Goal: Task Accomplishment & Management: Manage account settings

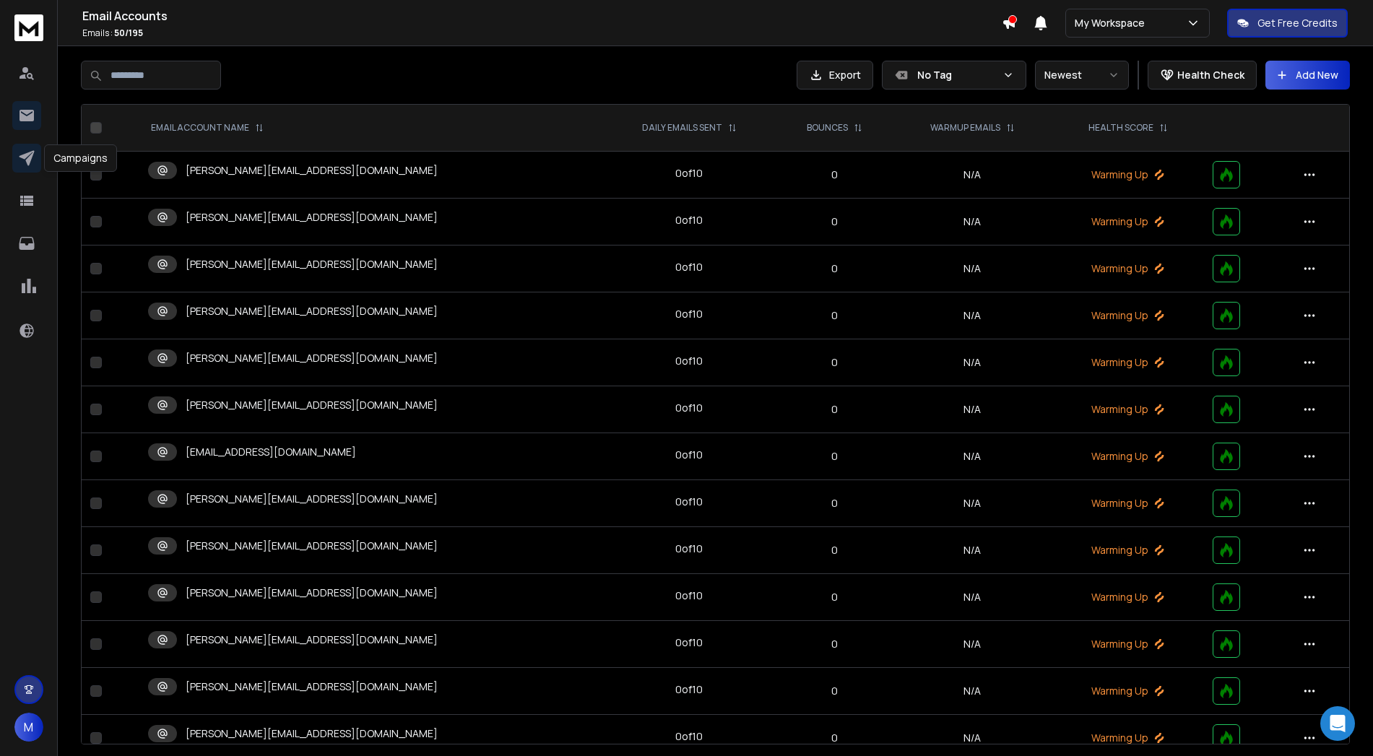
drag, startPoint x: 32, startPoint y: 157, endPoint x: 40, endPoint y: 165, distance: 11.8
click at [32, 157] on icon at bounding box center [26, 157] width 17 height 17
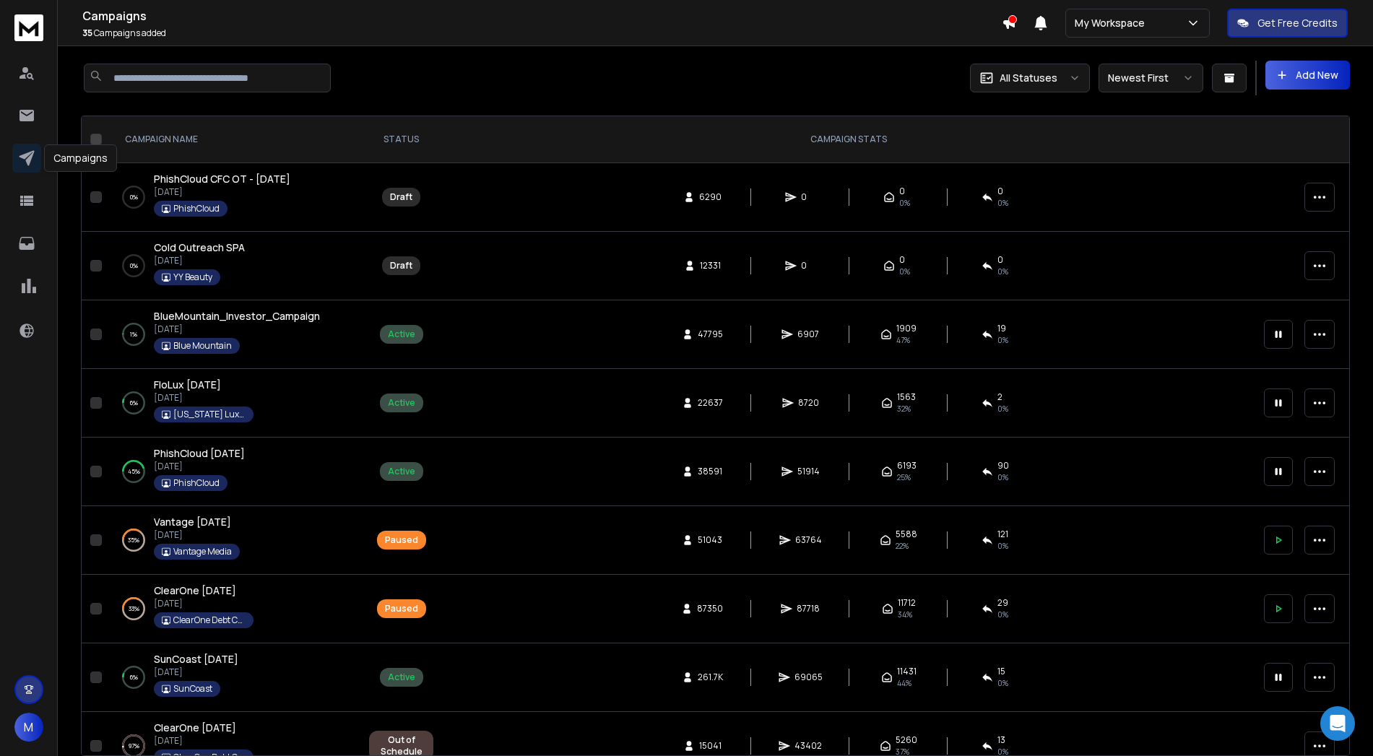
click at [214, 383] on span "FloLux [DATE]" at bounding box center [187, 385] width 67 height 14
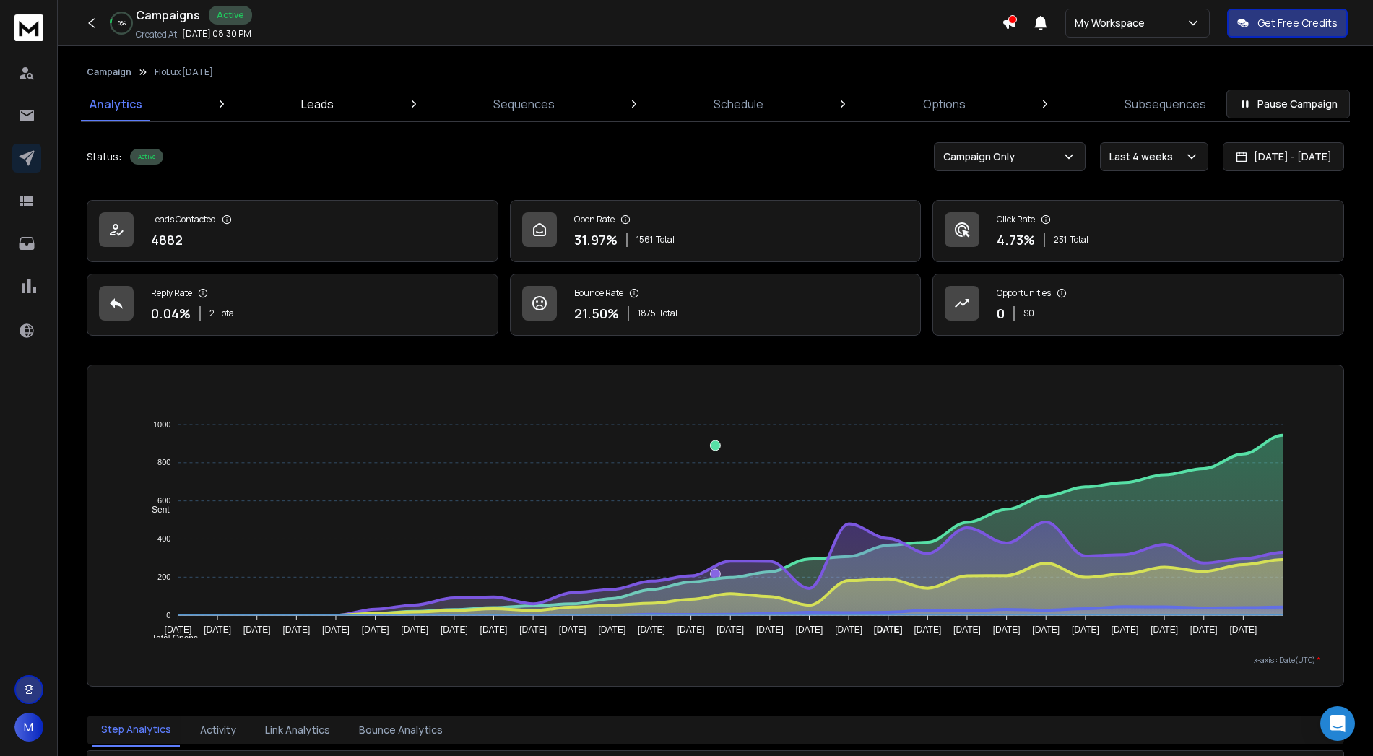
click at [311, 98] on p "Leads" at bounding box center [317, 103] width 32 height 17
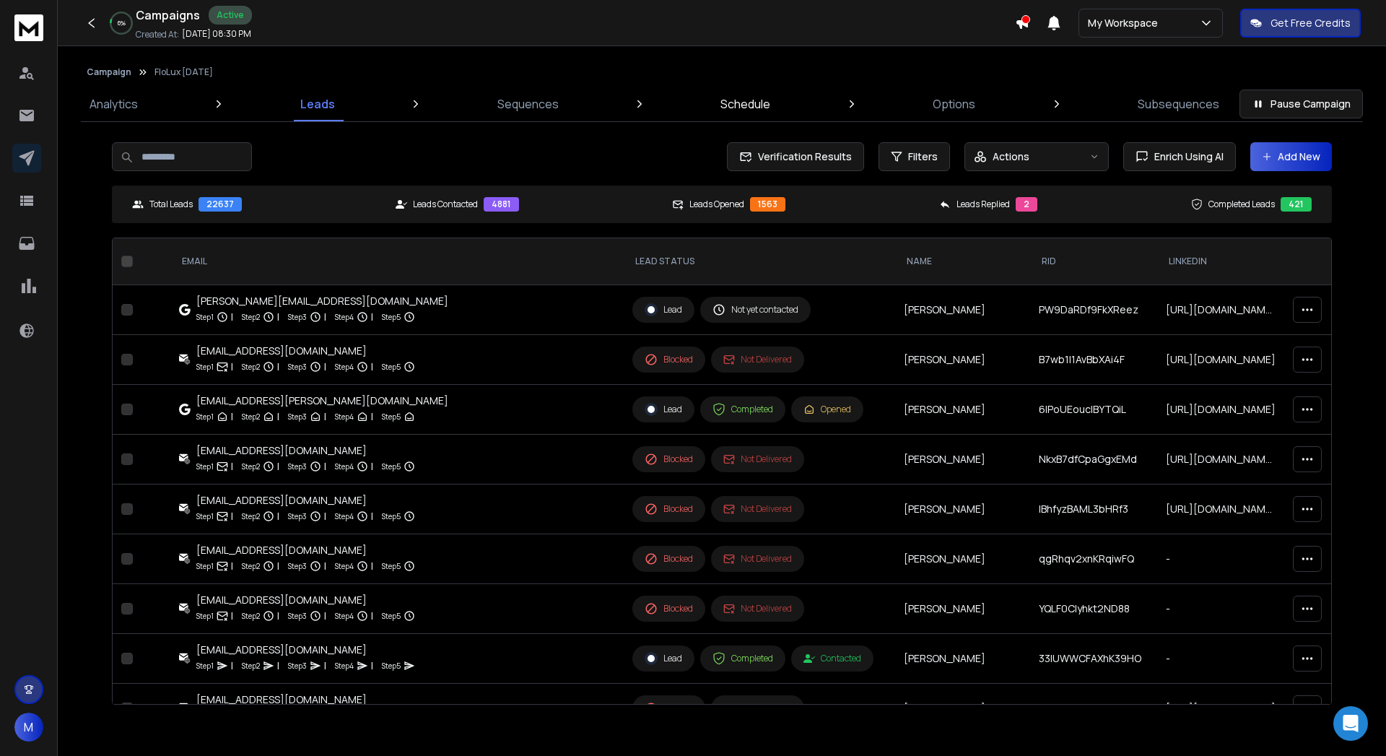
click at [735, 105] on p "Schedule" at bounding box center [746, 103] width 50 height 17
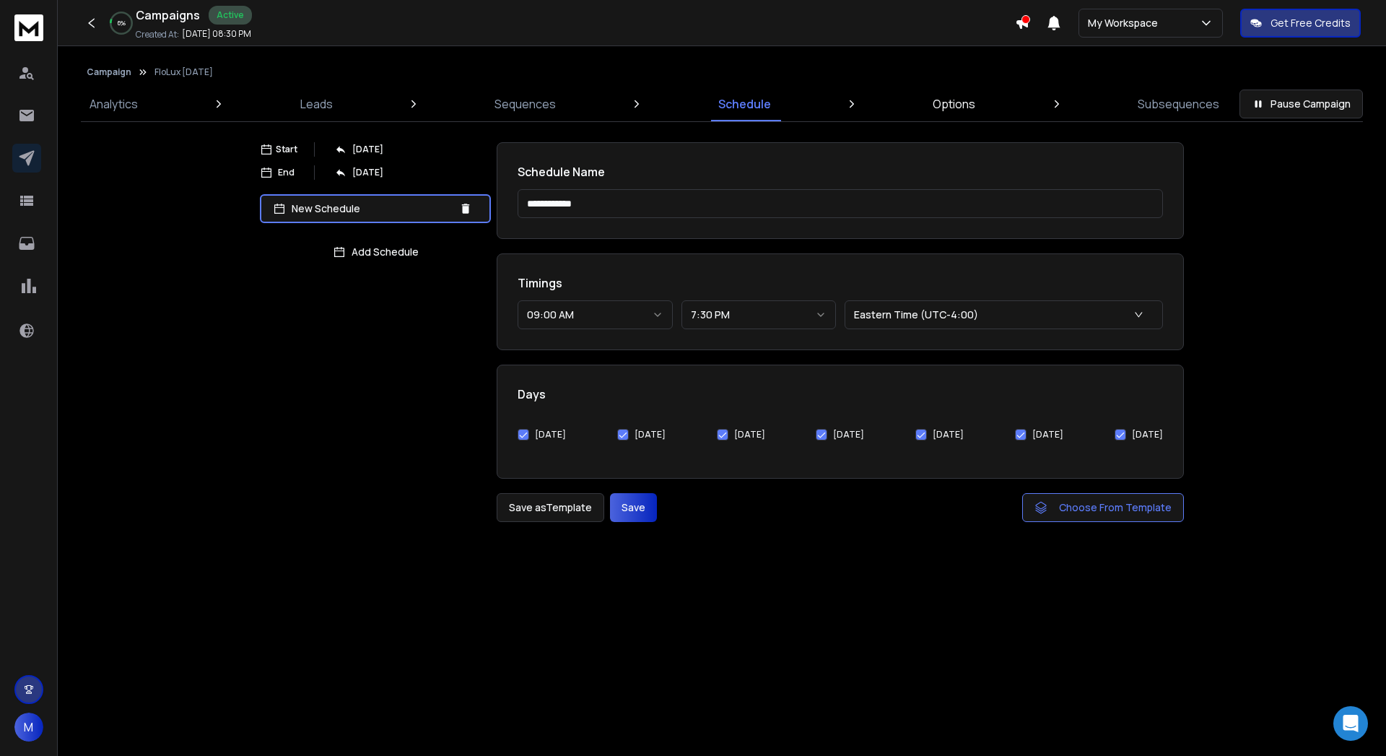
click at [968, 103] on p "Options" at bounding box center [954, 103] width 43 height 17
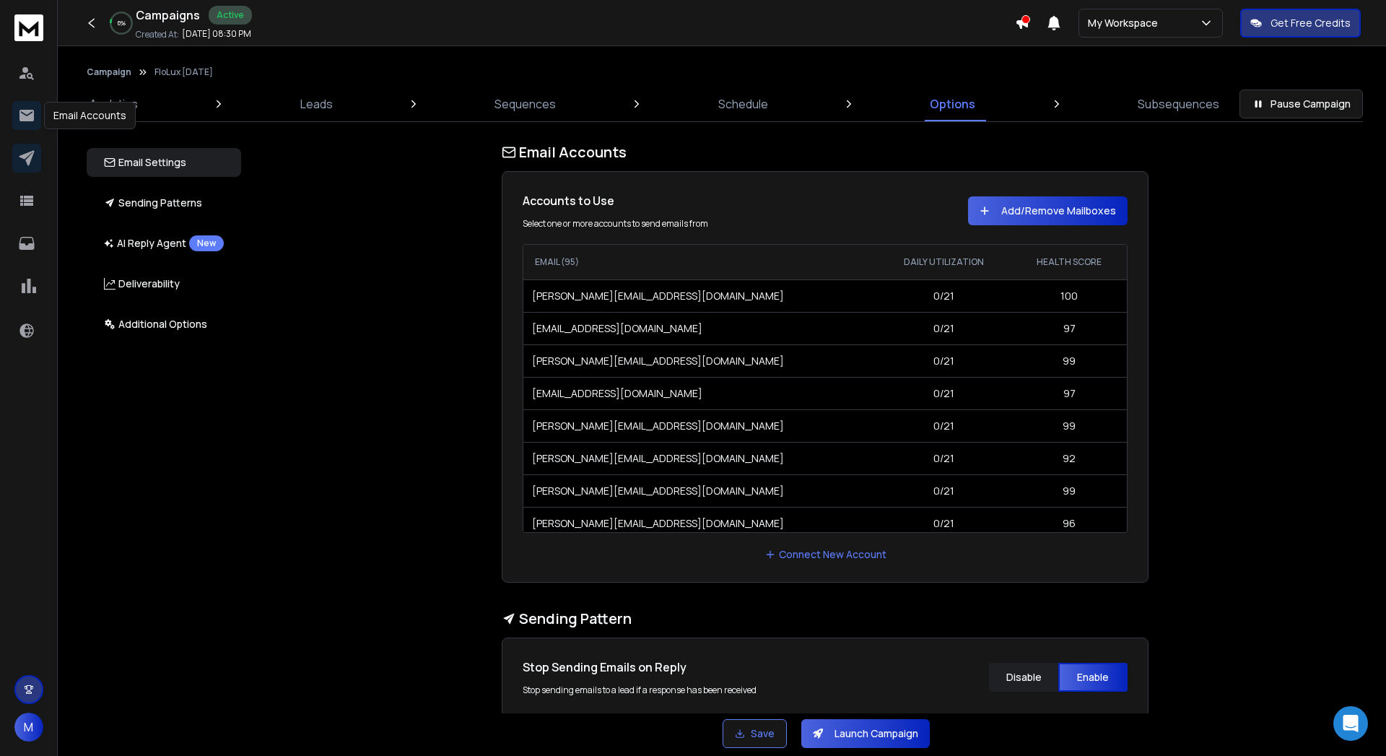
click at [30, 110] on icon at bounding box center [26, 116] width 14 height 12
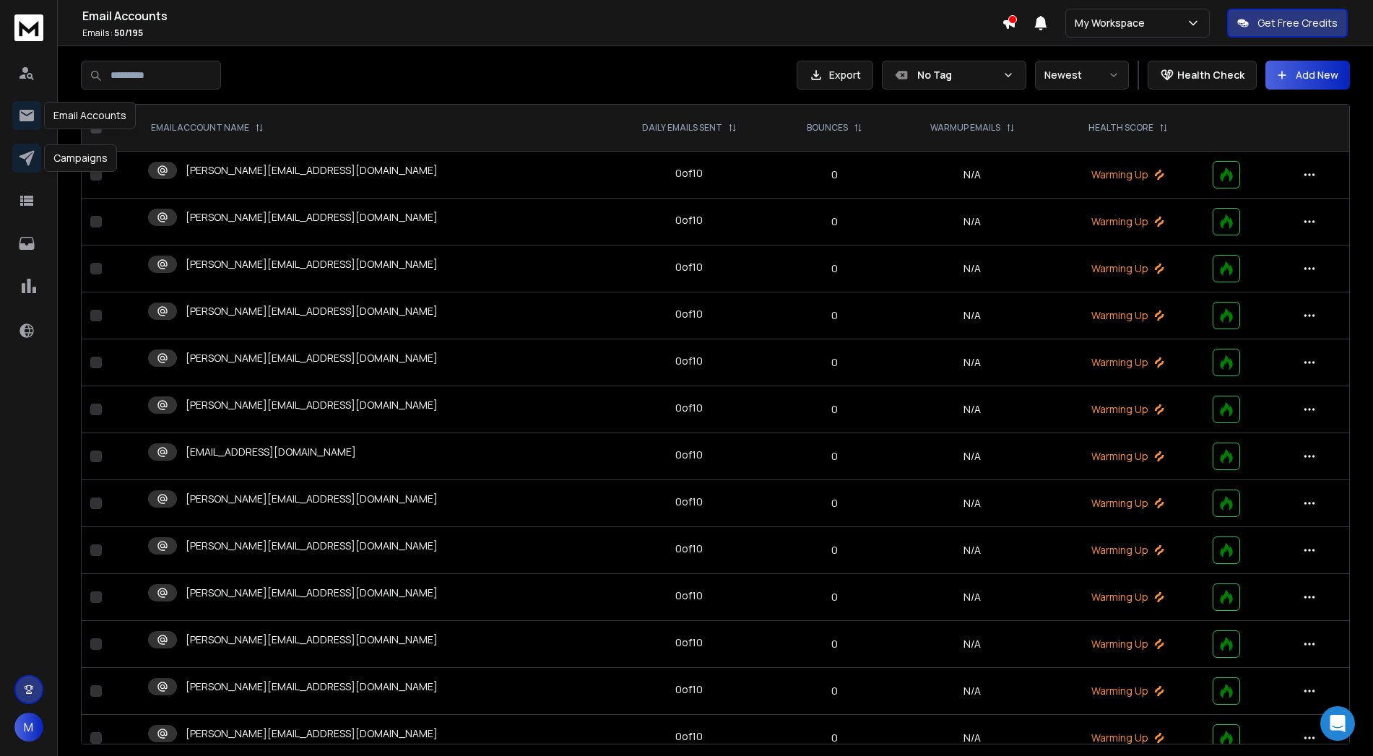
click at [30, 150] on icon at bounding box center [26, 157] width 17 height 17
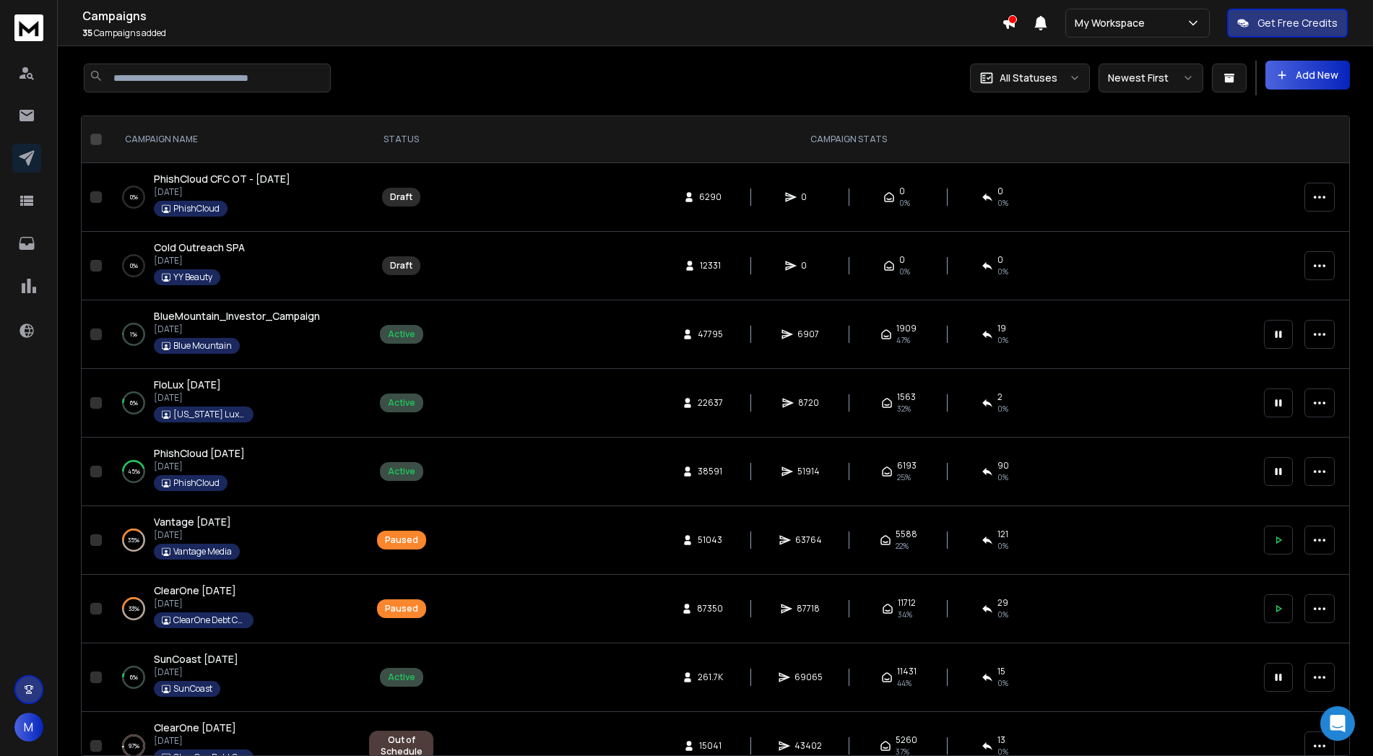
click at [225, 316] on span "BlueMountain_Investor_Campaign" at bounding box center [237, 316] width 166 height 14
